Goal: Communication & Community: Participate in discussion

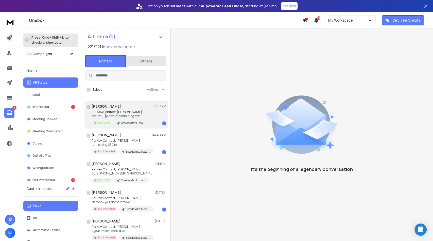
click at [125, 110] on p "RE: New Contract, Bob" at bounding box center [120, 112] width 57 height 4
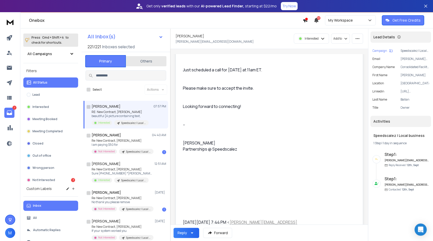
scroll to position [260, 0]
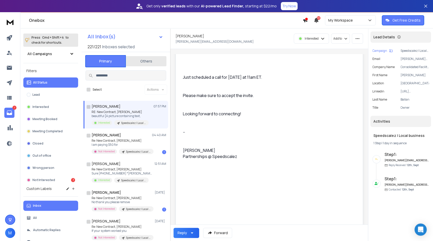
click at [197, 105] on p "Just scheduled a call for Monday at 11am ET. Please make sure to accept the inv…" at bounding box center [257, 116] width 148 height 85
click at [252, 105] on p "Just scheduled a call for Monday at 11am ET. Please make sure to accept the inv…" at bounding box center [257, 116] width 148 height 85
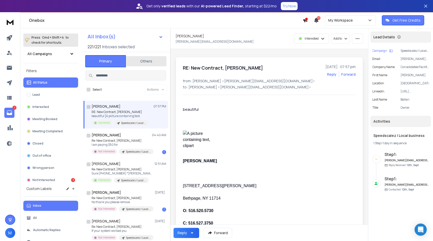
scroll to position [0, 0]
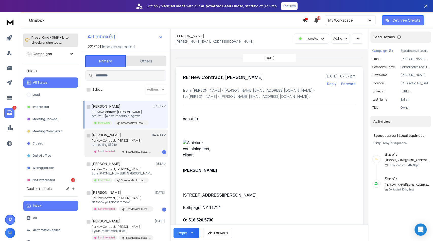
click at [128, 148] on div "Re: New Contract, Leon I am paying $50 for Not Interested Speedscalez | Local b…" at bounding box center [123, 145] width 62 height 15
